Goal: Communication & Community: Answer question/provide support

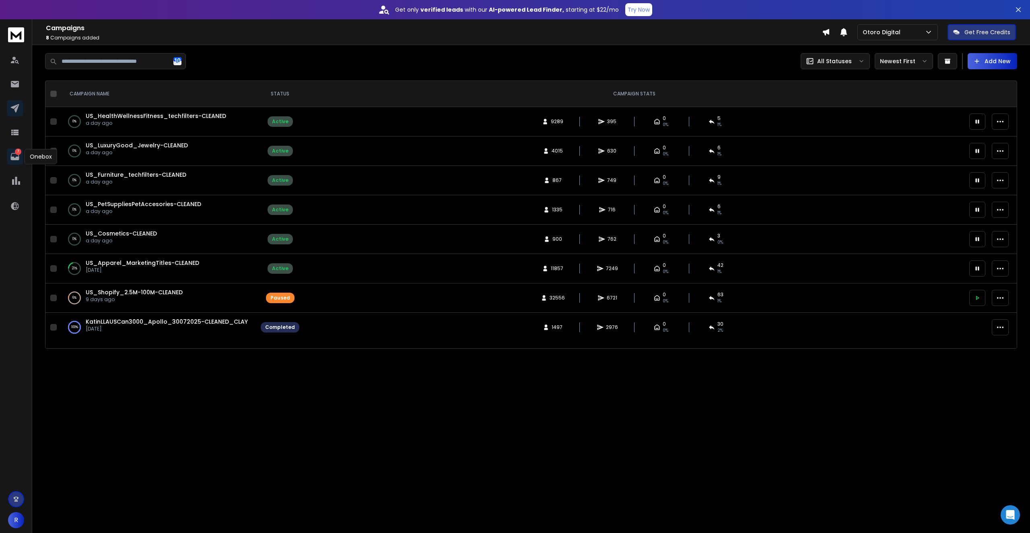
click at [21, 154] on link "7" at bounding box center [15, 156] width 16 height 16
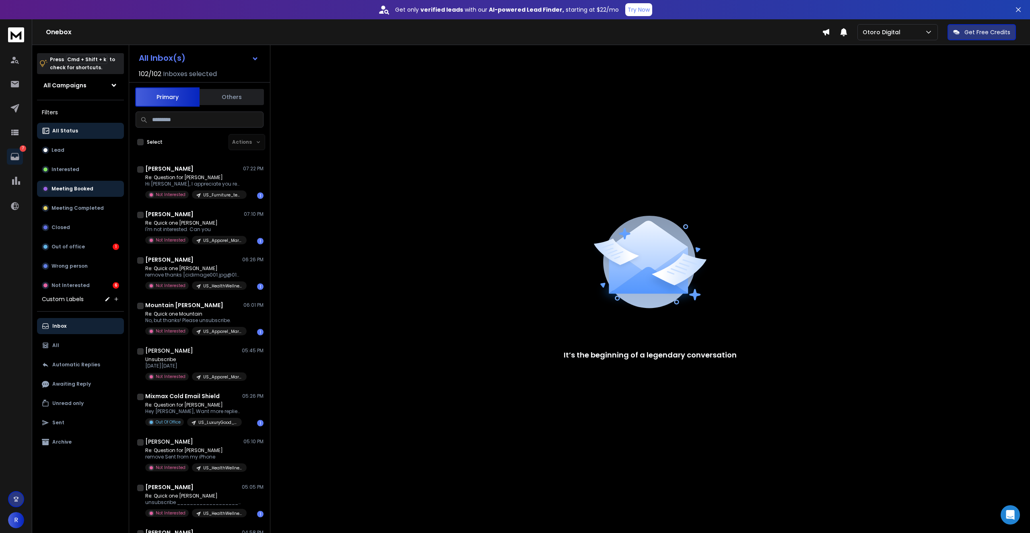
click at [106, 181] on button "Meeting Booked" at bounding box center [80, 189] width 87 height 16
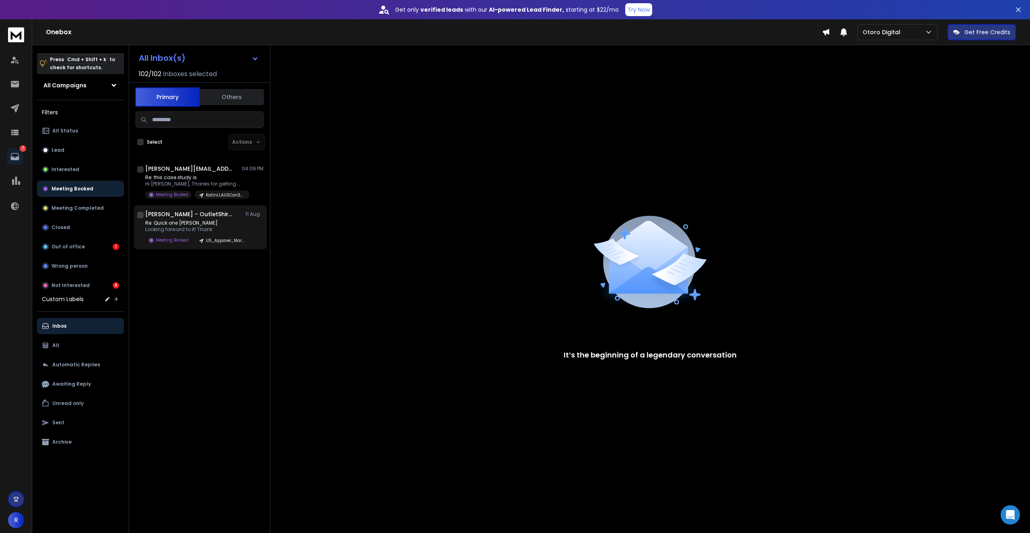
click at [213, 217] on div "[PERSON_NAME] - OutletShirts [DATE]" at bounding box center [204, 214] width 118 height 8
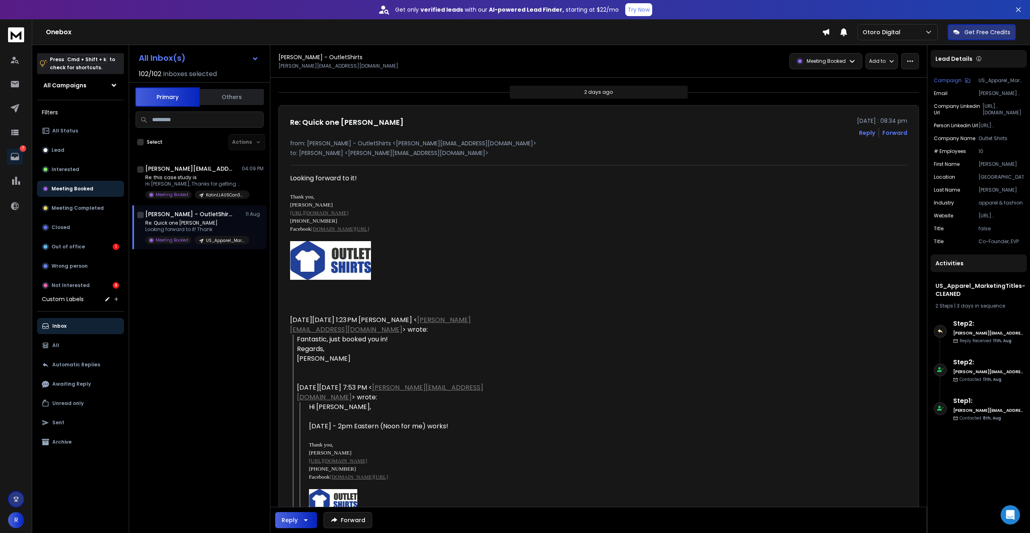
click at [288, 518] on div "Reply" at bounding box center [290, 520] width 16 height 8
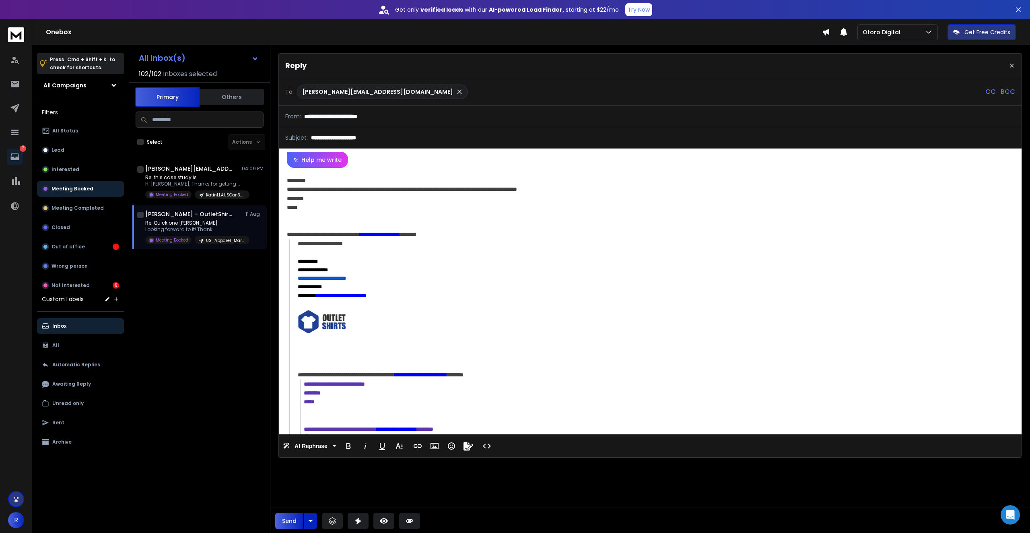
click at [432, 189] on div "**********" at bounding box center [645, 189] width 716 height 9
click at [287, 516] on button "Send" at bounding box center [289, 520] width 28 height 16
